Goal: Task Accomplishment & Management: Use online tool/utility

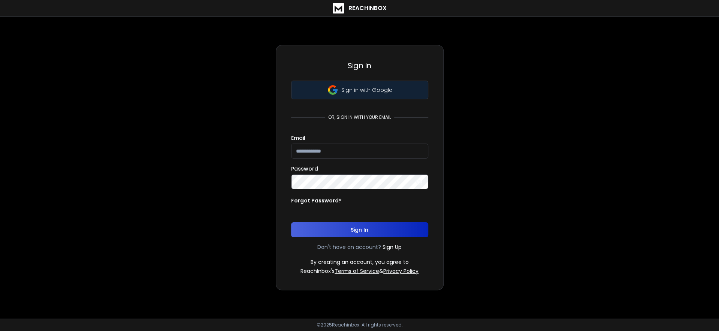
click at [359, 84] on button "Sign in with Google" at bounding box center [359, 90] width 137 height 19
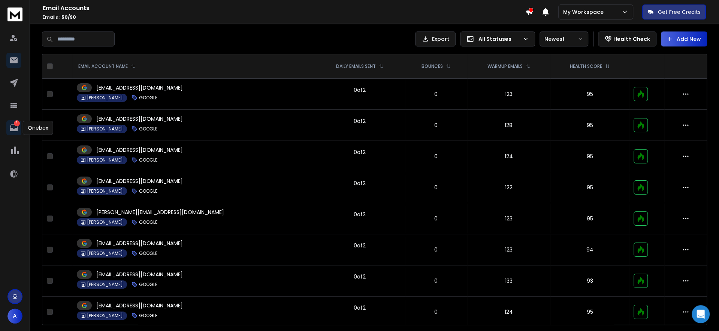
click at [13, 126] on icon at bounding box center [13, 127] width 9 height 9
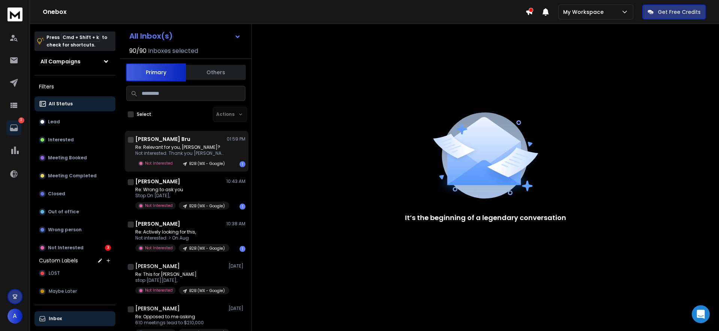
click at [174, 138] on h1 "Sebastian Santana Bru" at bounding box center [162, 138] width 55 height 7
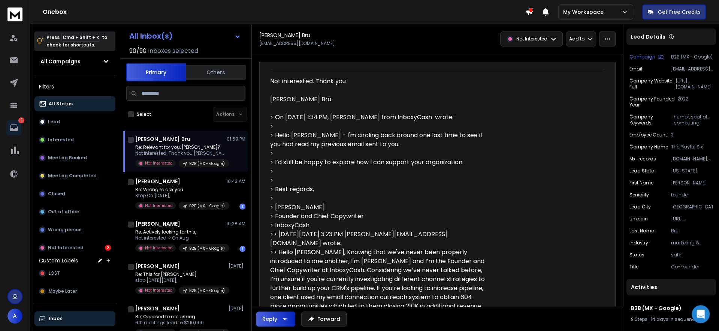
scroll to position [186, 0]
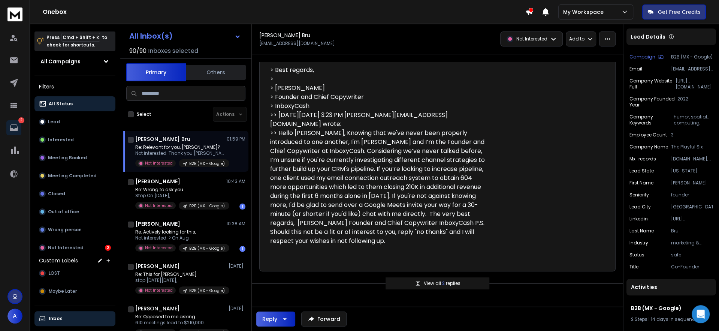
click at [365, 165] on div "Not interested. Thank you Sebastian Santana Bru > On Aug 14, 2025, at 1:34 PM, …" at bounding box center [382, 109] width 225 height 303
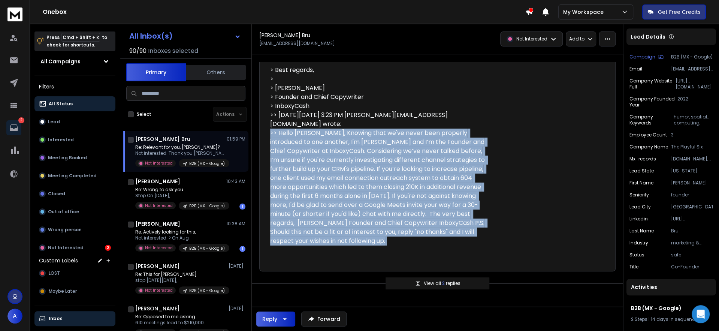
click at [365, 165] on div "Not interested. Thank you Sebastian Santana Bru > On Aug 14, 2025, at 1:34 PM, …" at bounding box center [382, 109] width 225 height 303
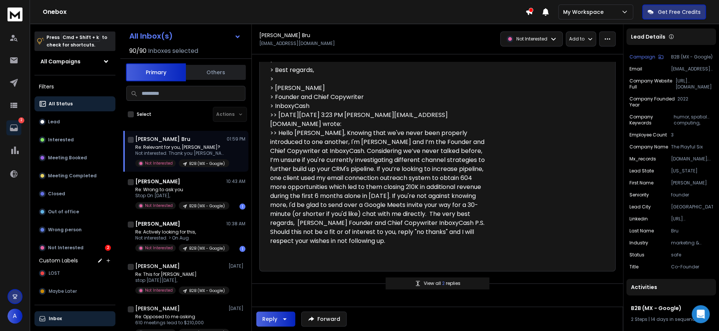
click at [374, 179] on div "Not interested. Thank you Sebastian Santana Bru > On Aug 14, 2025, at 1:34 PM, …" at bounding box center [382, 109] width 225 height 303
click at [367, 180] on div "Not interested. Thank you Sebastian Santana Bru > On Aug 14, 2025, at 1:34 PM, …" at bounding box center [382, 109] width 225 height 303
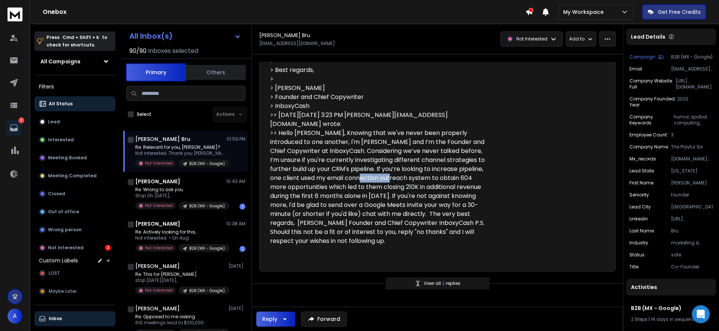
click at [368, 180] on div "Not interested. Thank you Sebastian Santana Bru > On Aug 14, 2025, at 1:34 PM, …" at bounding box center [382, 109] width 225 height 303
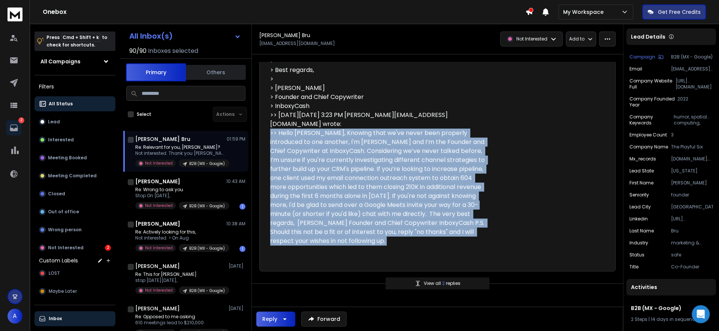
click at [368, 180] on div "Not interested. Thank you Sebastian Santana Bru > On Aug 14, 2025, at 1:34 PM, …" at bounding box center [382, 109] width 225 height 303
click at [354, 173] on div "Not interested. Thank you Sebastian Santana Bru > On Aug 14, 2025, at 1:34 PM, …" at bounding box center [382, 109] width 225 height 303
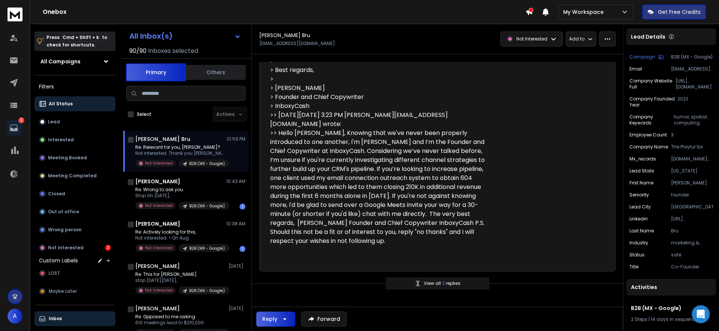
click at [354, 173] on div "Not interested. Thank you Sebastian Santana Bru > On Aug 14, 2025, at 1:34 PM, …" at bounding box center [382, 109] width 225 height 303
click at [380, 180] on div "Not interested. Thank you Sebastian Santana Bru > On Aug 14, 2025, at 1:34 PM, …" at bounding box center [382, 109] width 225 height 303
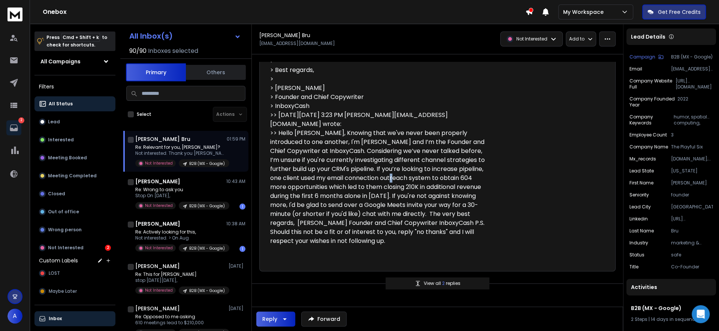
click at [380, 180] on div "Not interested. Thank you Sebastian Santana Bru > On Aug 14, 2025, at 1:34 PM, …" at bounding box center [382, 109] width 225 height 303
click at [368, 178] on div "Not interested. Thank you Sebastian Santana Bru > On Aug 14, 2025, at 1:34 PM, …" at bounding box center [382, 109] width 225 height 303
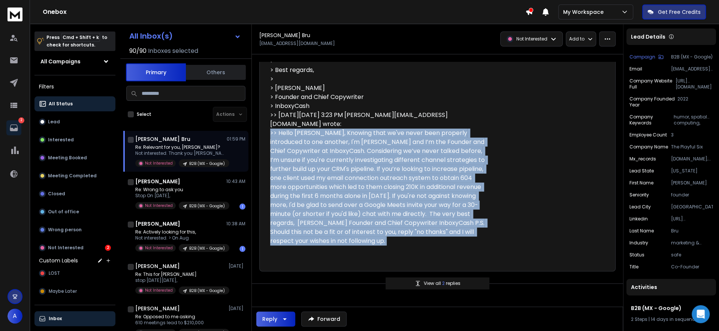
click at [396, 178] on div "Not interested. Thank you Sebastian Santana Bru > On Aug 14, 2025, at 1:34 PM, …" at bounding box center [382, 109] width 225 height 303
